Goal: Task Accomplishment & Management: Manage account settings

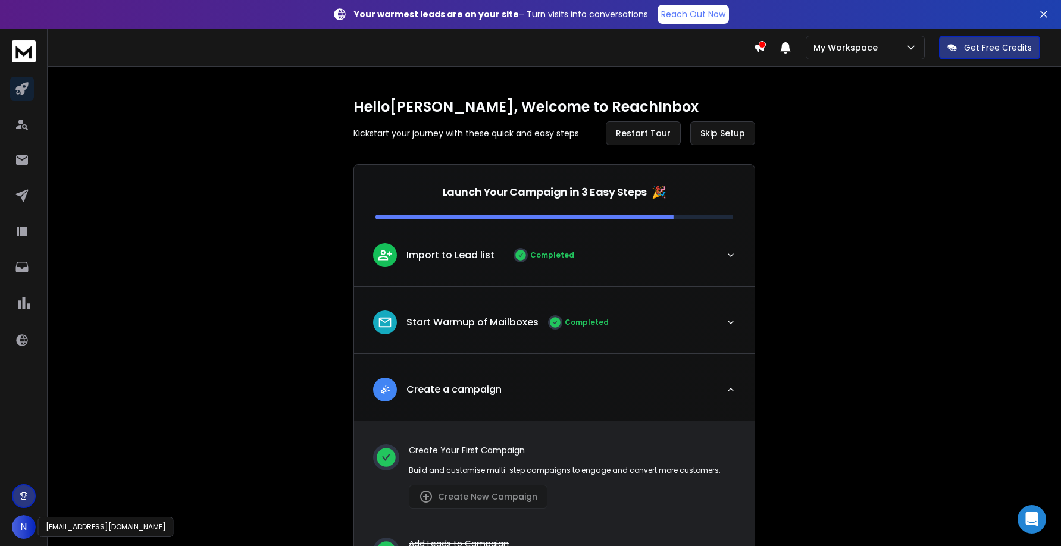
click at [23, 530] on span "N" at bounding box center [24, 527] width 24 height 24
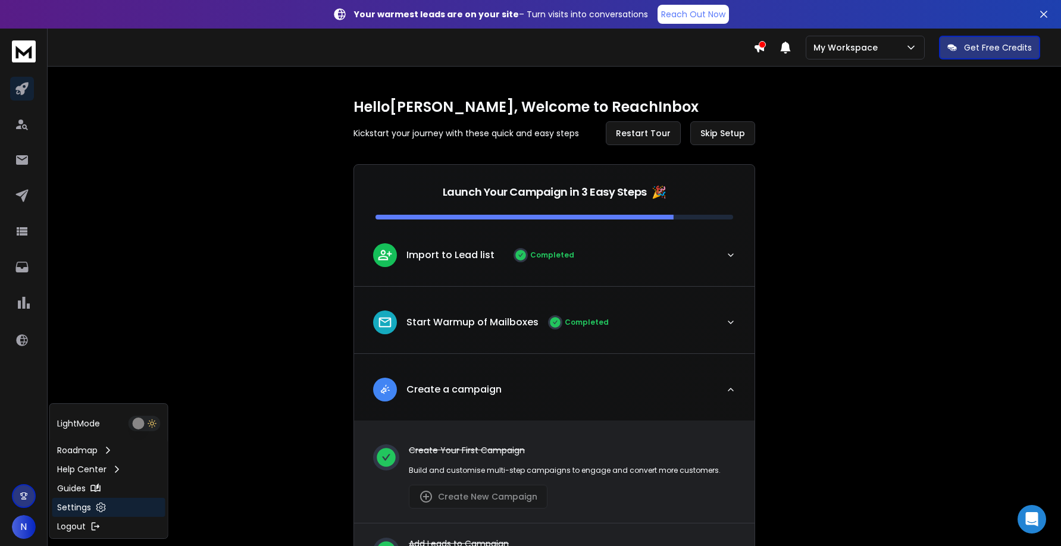
click at [68, 509] on p "Settings" at bounding box center [74, 508] width 34 height 12
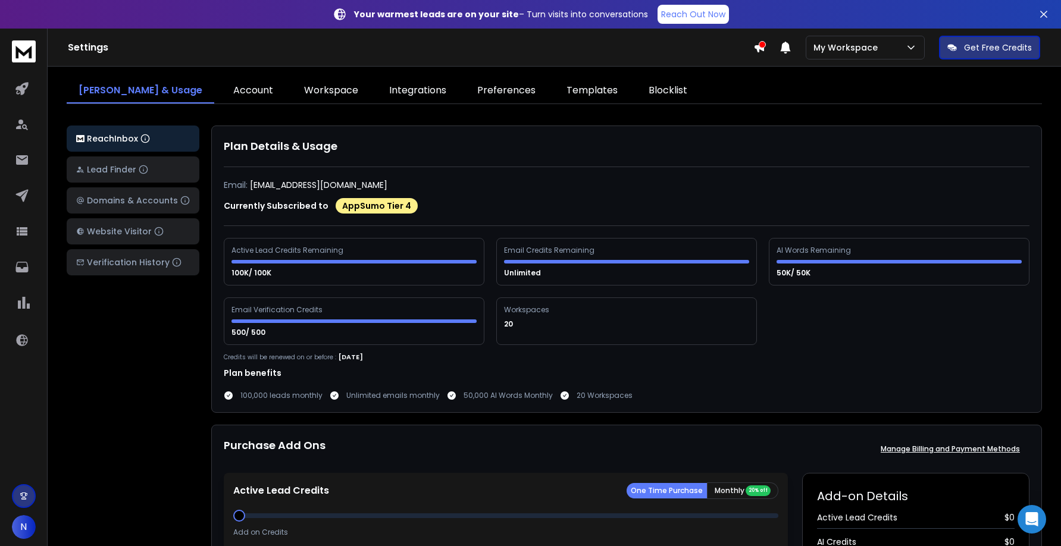
click at [292, 95] on link "Workspace" at bounding box center [331, 91] width 78 height 25
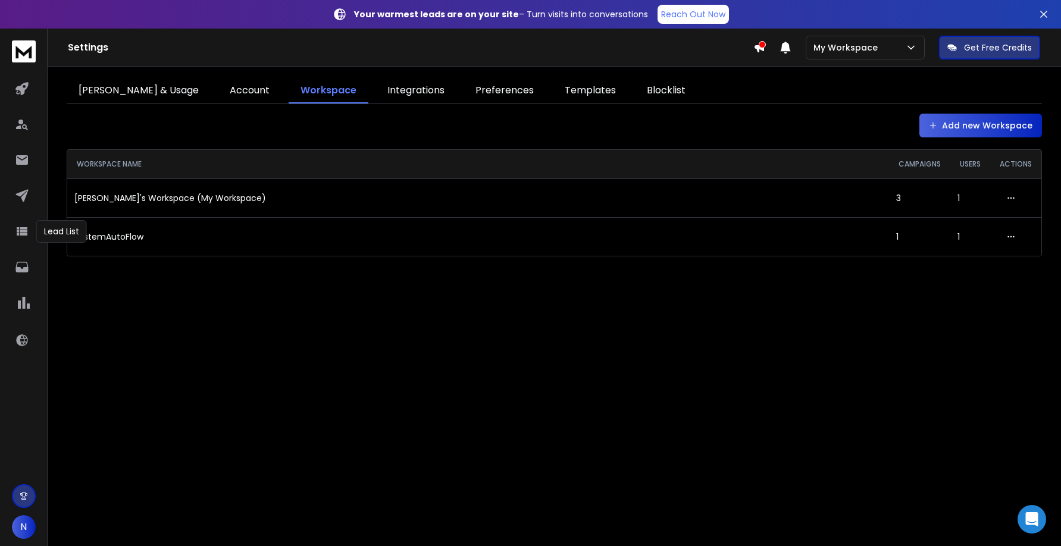
click at [85, 234] on div "Lead List" at bounding box center [61, 231] width 51 height 23
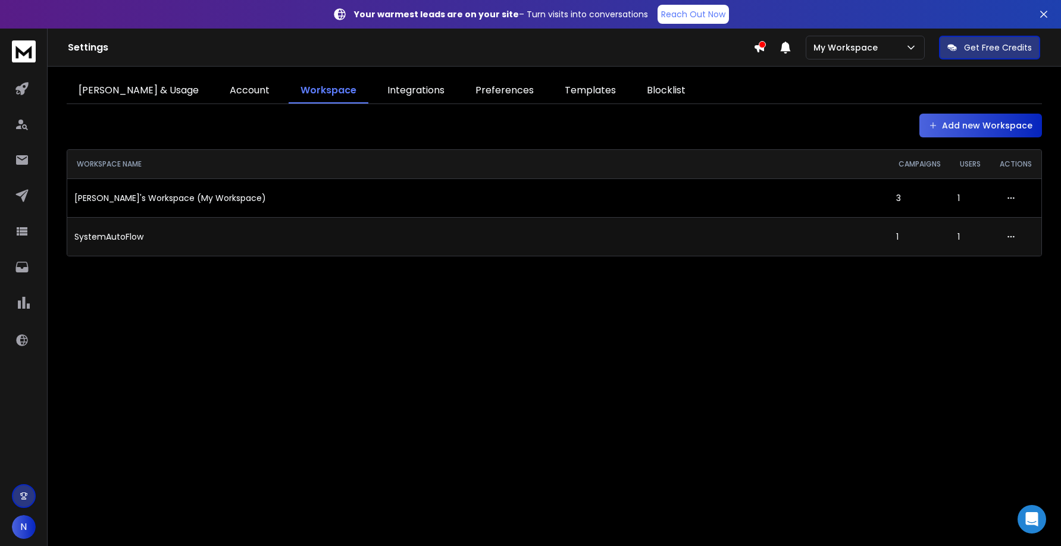
click at [120, 238] on td "SystemAutoFlow" at bounding box center [478, 236] width 822 height 39
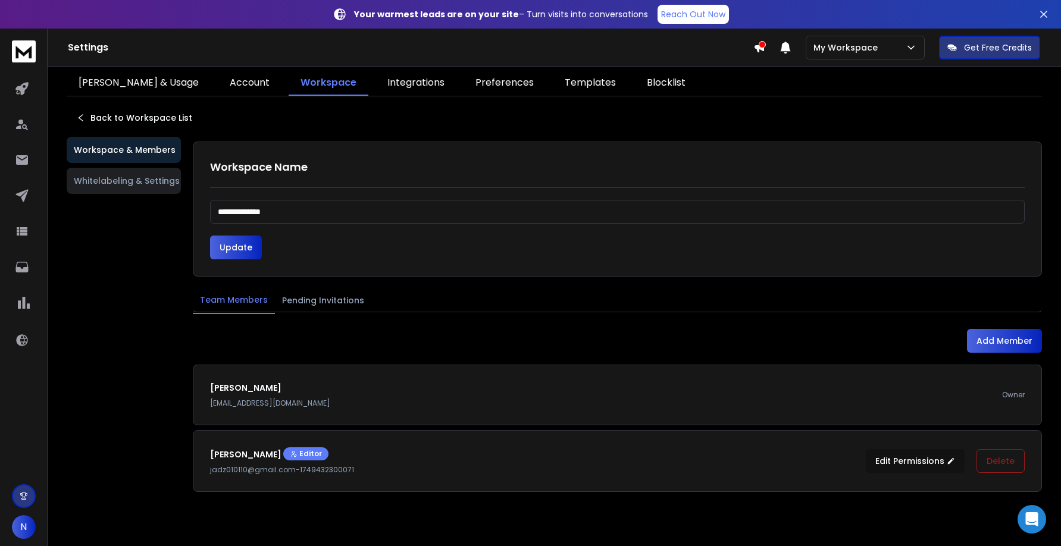
scroll to position [15, 0]
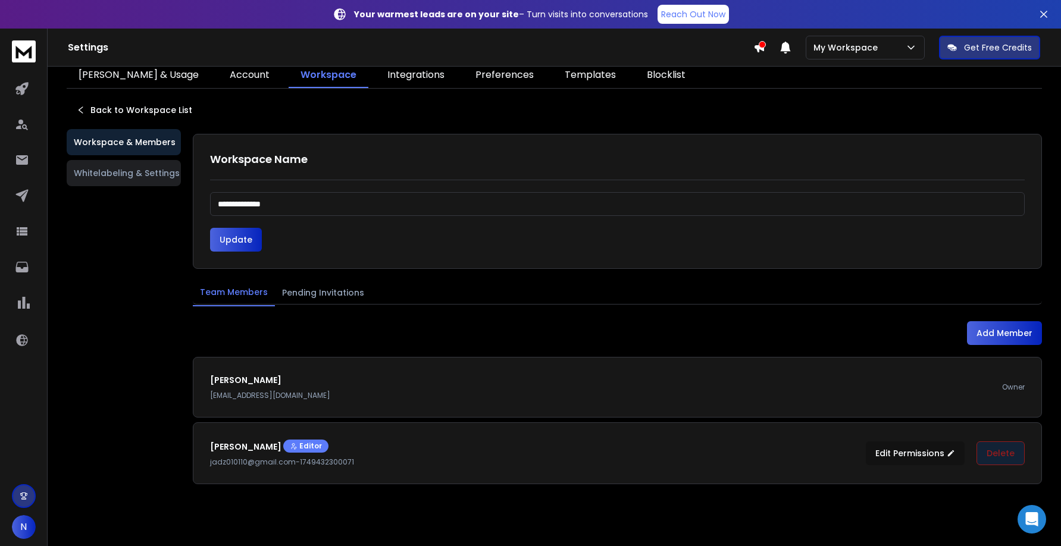
click at [1008, 464] on button "Delete" at bounding box center [1001, 454] width 48 height 24
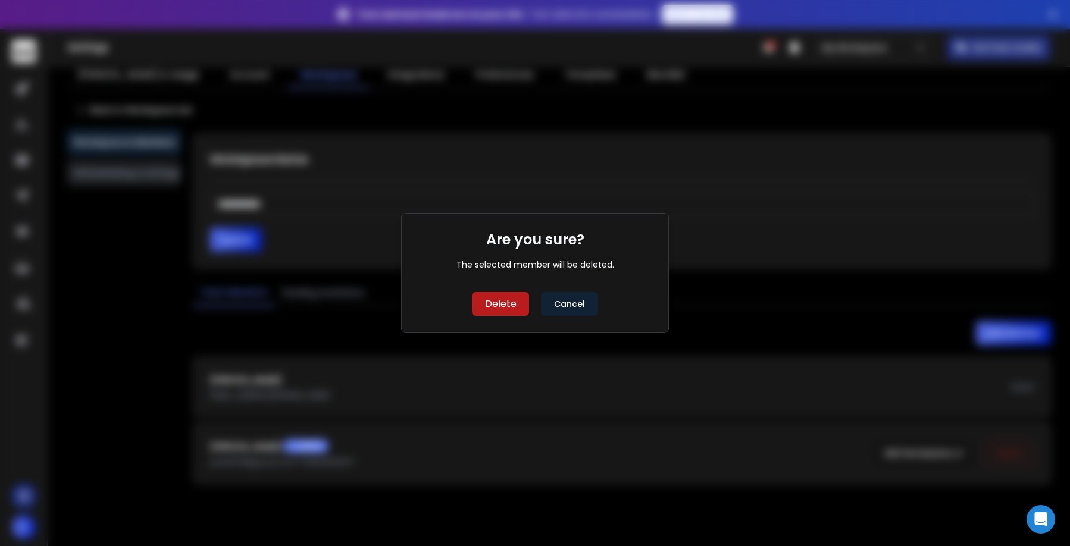
click at [485, 304] on button "Delete" at bounding box center [500, 304] width 57 height 24
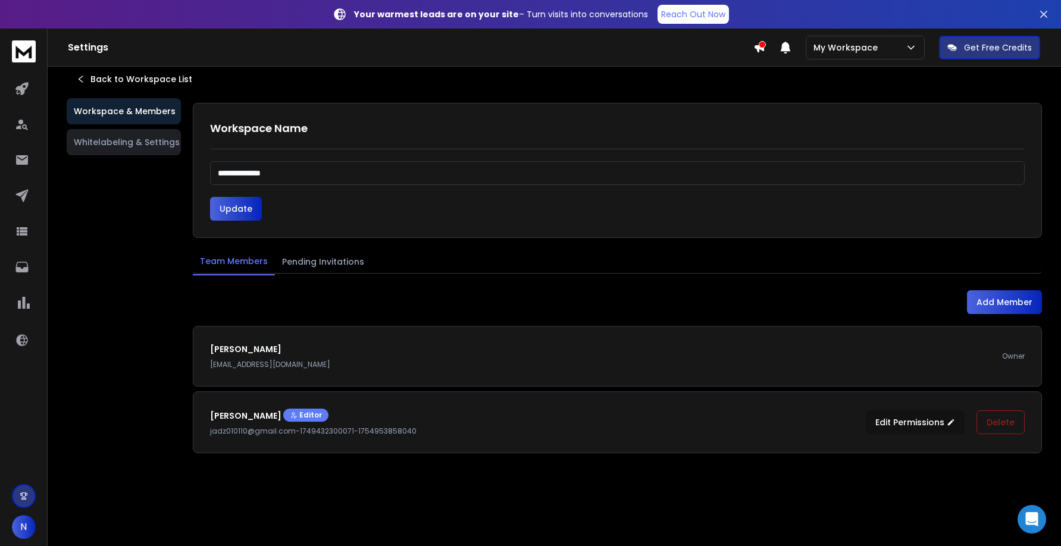
scroll to position [49, 0]
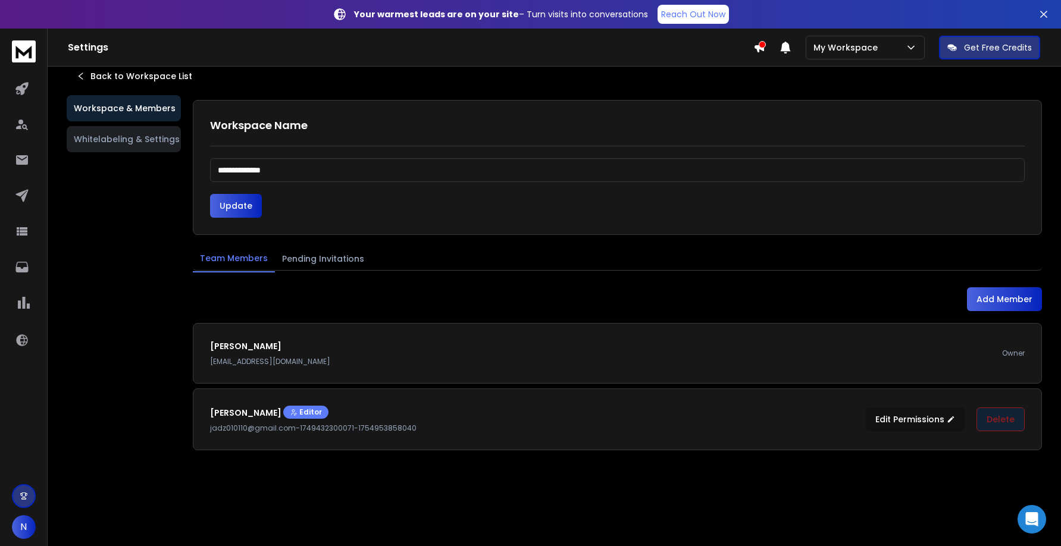
click at [999, 423] on button "Delete" at bounding box center [1001, 420] width 48 height 24
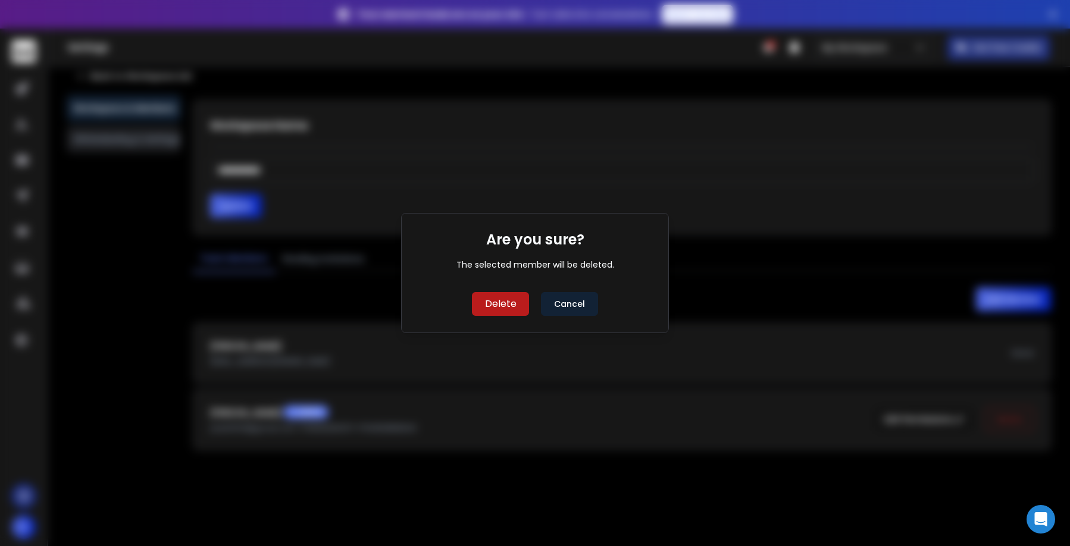
click at [487, 302] on button "Delete" at bounding box center [500, 304] width 57 height 24
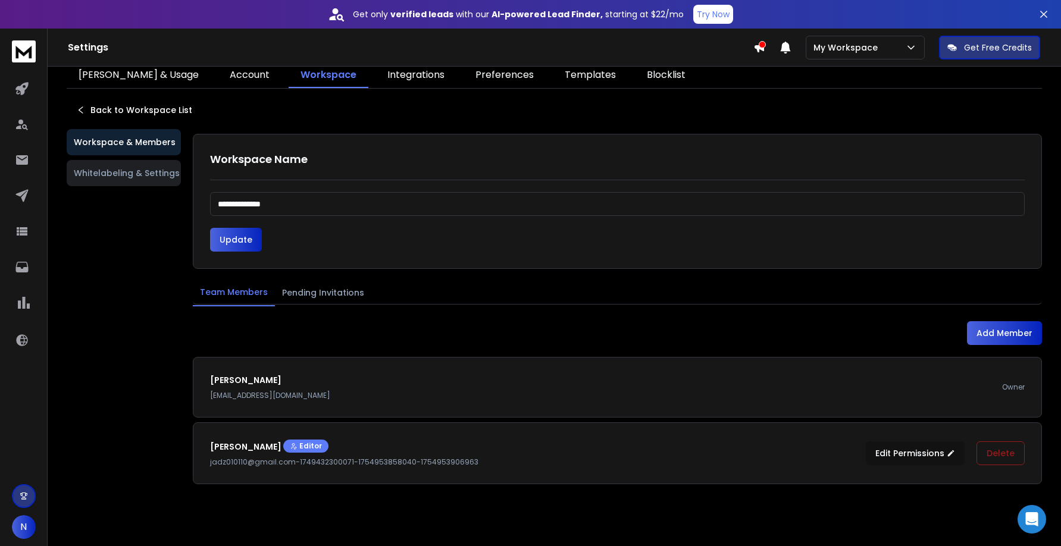
scroll to position [34, 0]
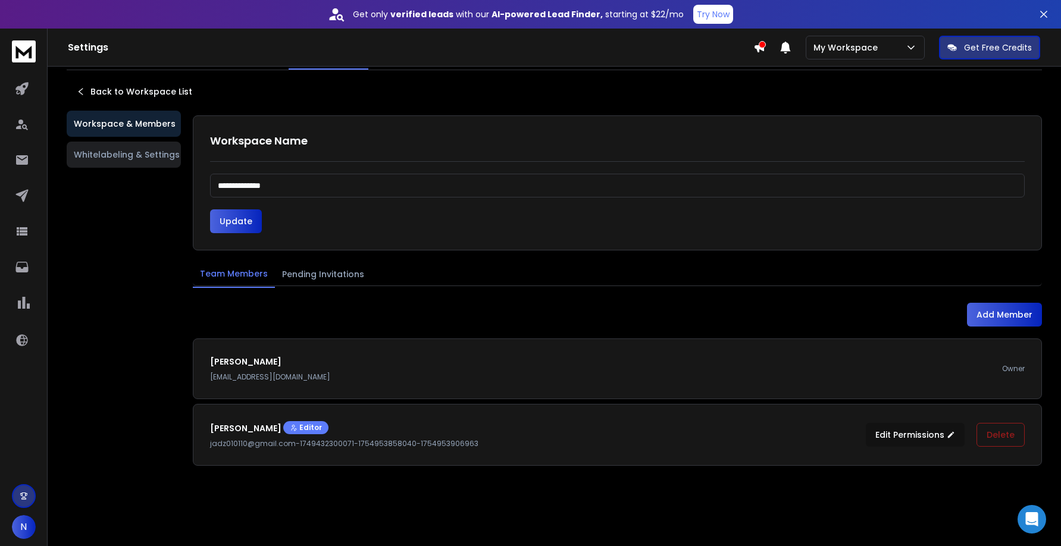
click at [207, 433] on div "[PERSON_NAME] Editor jadz010110@gmail.com-1749432300071-1754953858040-175495390…" at bounding box center [617, 435] width 849 height 62
click at [242, 425] on h1 "[PERSON_NAME] Editor" at bounding box center [344, 427] width 268 height 13
click at [997, 436] on button "Delete" at bounding box center [1001, 435] width 48 height 24
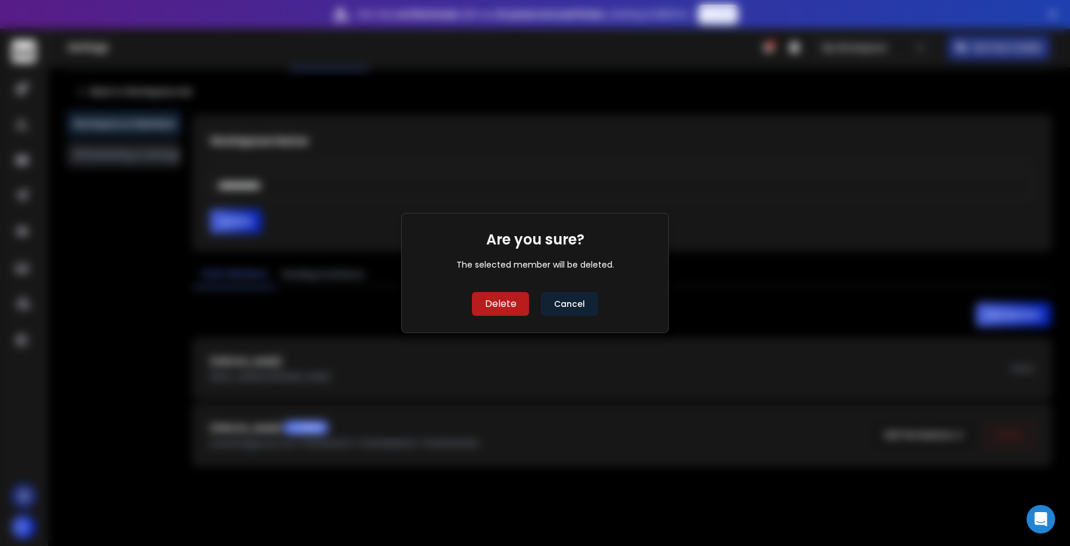
click at [506, 306] on button "Delete" at bounding box center [500, 304] width 57 height 24
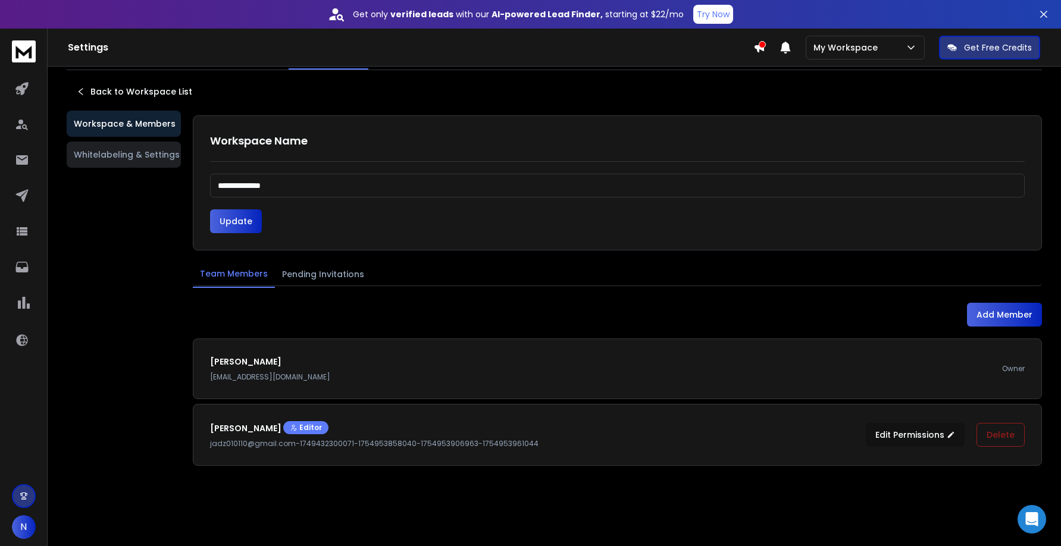
click at [338, 284] on button "Pending Invitations" at bounding box center [323, 274] width 96 height 26
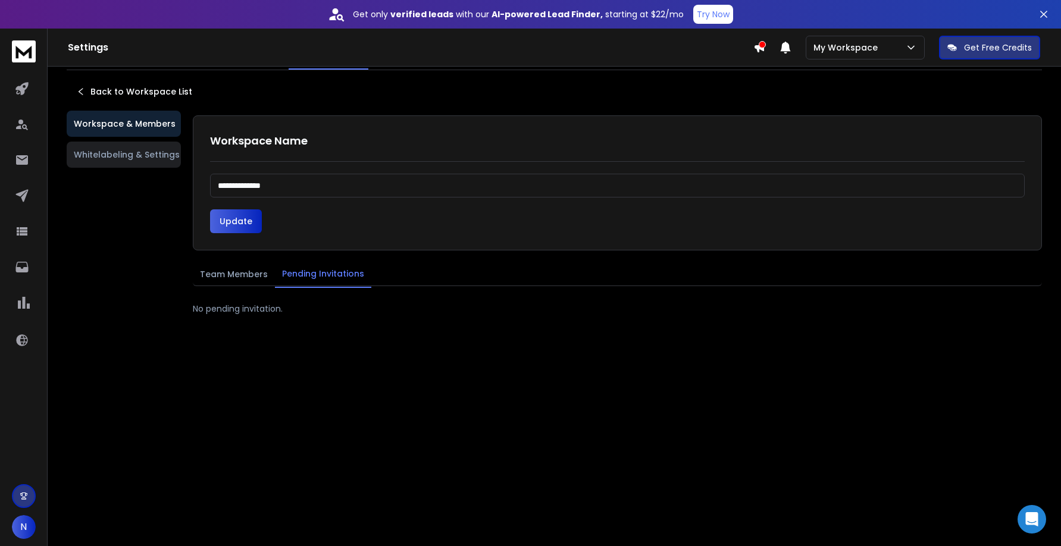
click at [227, 269] on button "Team Members" at bounding box center [234, 274] width 82 height 26
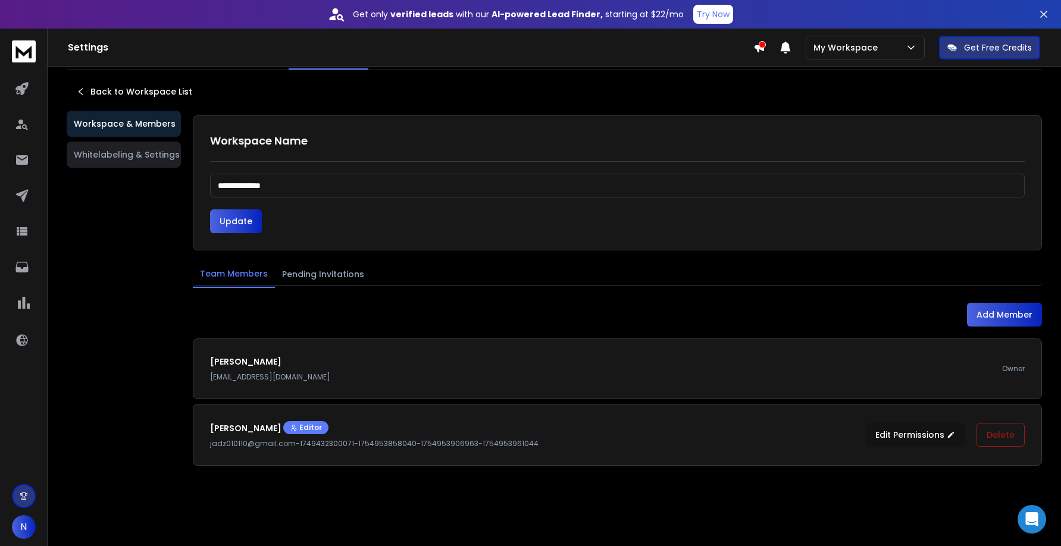
click at [924, 436] on button "Edit Permissions" at bounding box center [915, 435] width 99 height 24
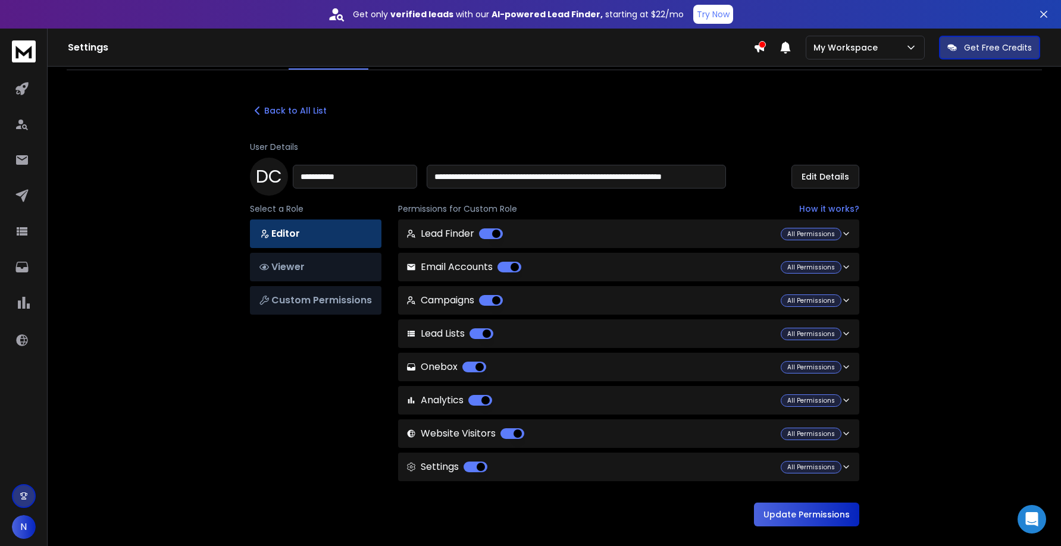
click at [519, 430] on button "button" at bounding box center [513, 433] width 24 height 11
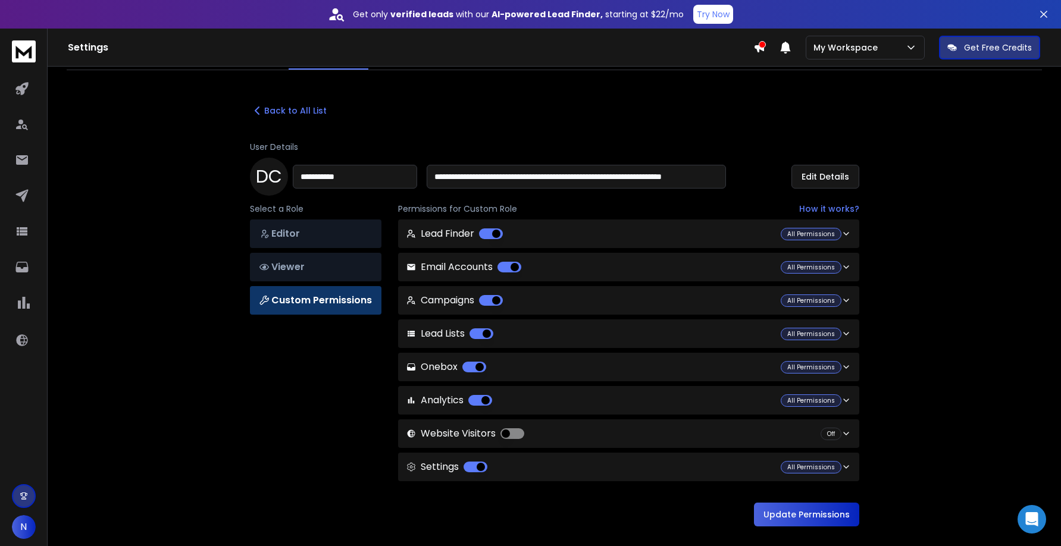
click at [481, 398] on button "button" at bounding box center [480, 400] width 24 height 11
click at [481, 368] on button "button" at bounding box center [474, 367] width 24 height 11
click at [477, 331] on button "button" at bounding box center [482, 334] width 24 height 11
click at [500, 298] on button "button" at bounding box center [491, 300] width 24 height 11
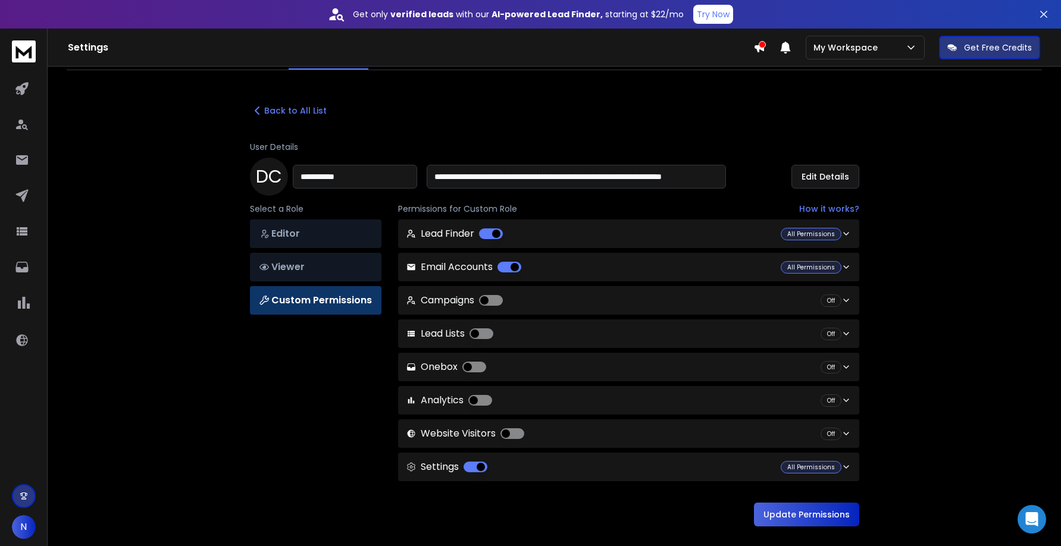
click at [508, 262] on button "button" at bounding box center [510, 267] width 24 height 11
click at [485, 236] on button "button" at bounding box center [491, 234] width 24 height 11
click at [475, 465] on button "button" at bounding box center [476, 467] width 24 height 11
click at [837, 508] on button "Update Permissions" at bounding box center [806, 515] width 105 height 24
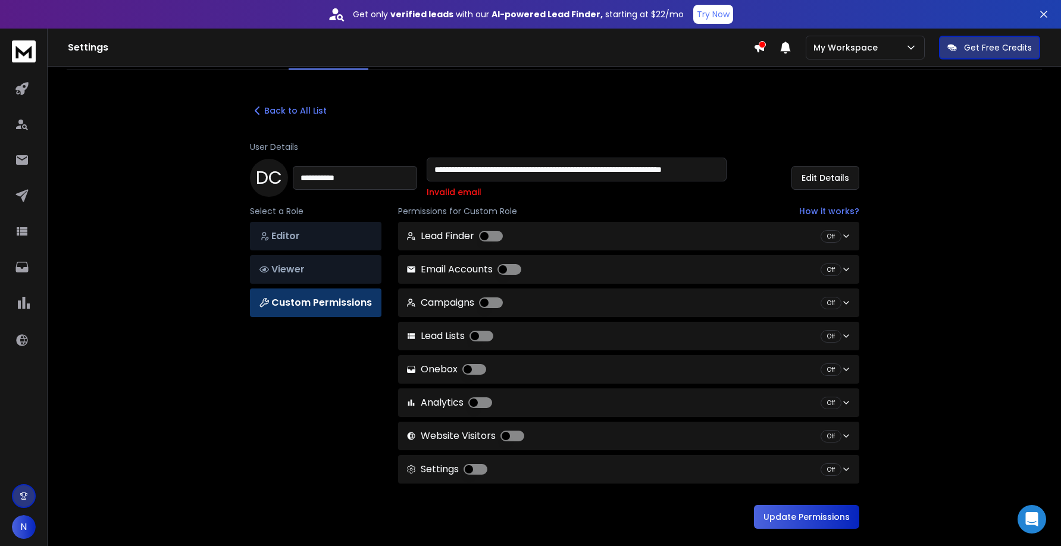
click at [850, 522] on button "Update Permissions" at bounding box center [806, 517] width 105 height 24
click at [819, 513] on button "Update Permissions" at bounding box center [806, 517] width 105 height 24
click at [850, 185] on button "Edit Details" at bounding box center [826, 178] width 68 height 24
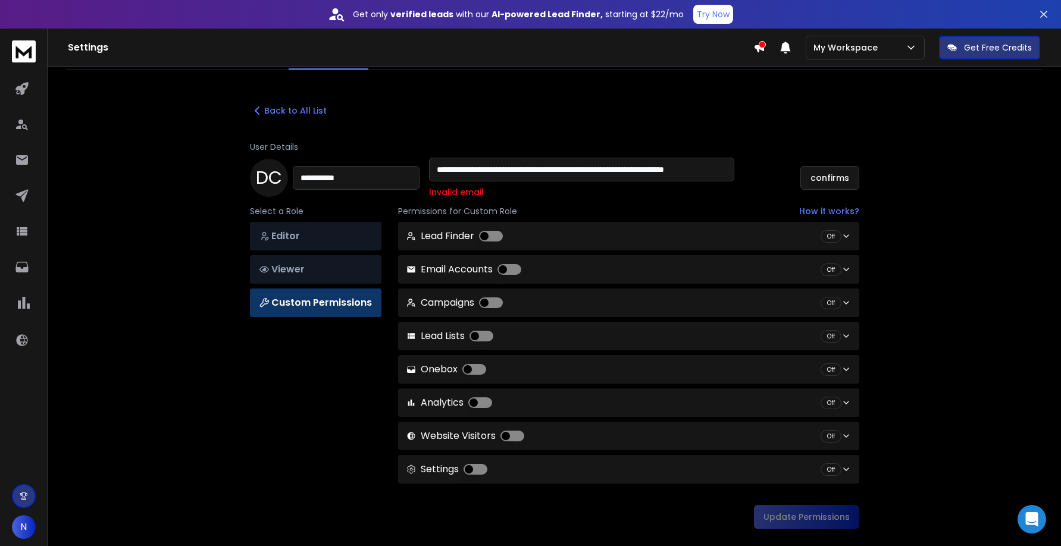
click at [610, 170] on input "**********" at bounding box center [582, 170] width 306 height 24
type input "*"
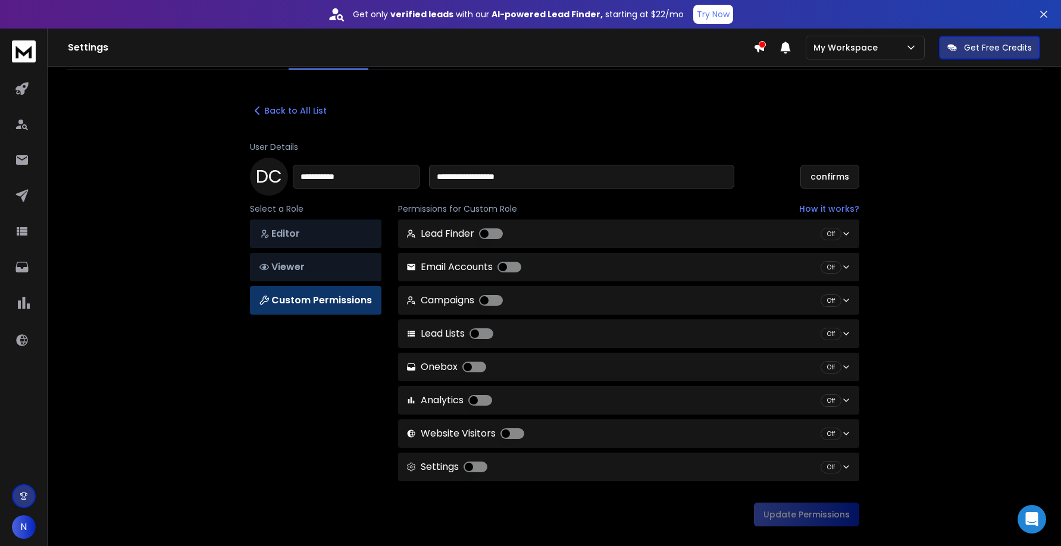
type input "**********"
click at [390, 176] on input "**********" at bounding box center [356, 177] width 127 height 24
click at [371, 178] on input "**********" at bounding box center [356, 177] width 127 height 24
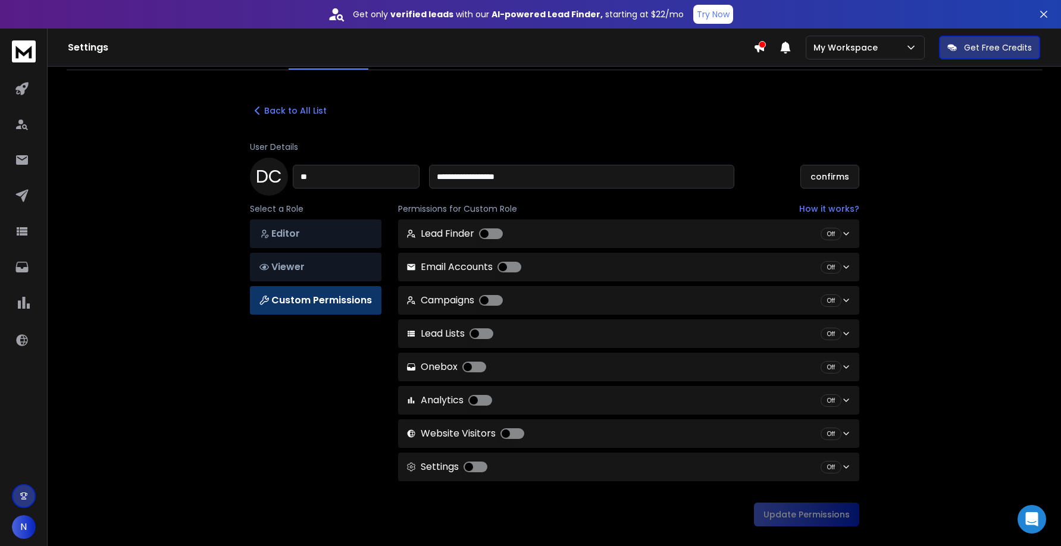
type input "*"
type input "******"
click at [492, 237] on button "button" at bounding box center [491, 234] width 24 height 11
click at [834, 179] on button "confirms" at bounding box center [829, 177] width 59 height 24
click at [805, 515] on button "Update Permissions" at bounding box center [806, 515] width 105 height 24
